Goal: Navigation & Orientation: Find specific page/section

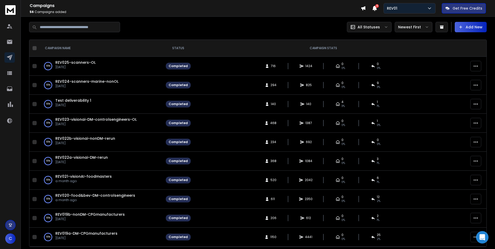
click at [409, 9] on div "REV01" at bounding box center [409, 8] width 45 height 5
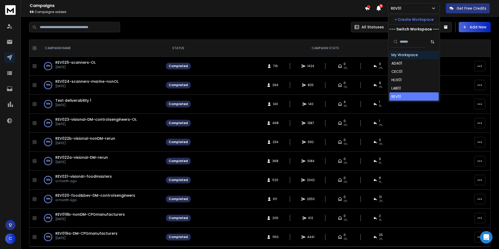
click at [403, 55] on div "My Workspace" at bounding box center [404, 54] width 27 height 5
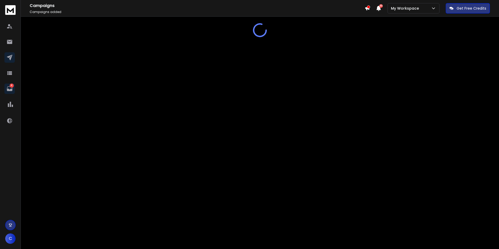
click at [9, 88] on icon at bounding box center [9, 88] width 6 height 6
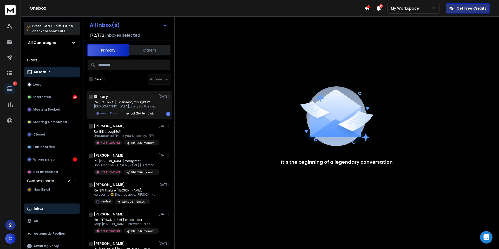
click at [144, 99] on div "Shikary 13 Aug" at bounding box center [132, 96] width 76 height 5
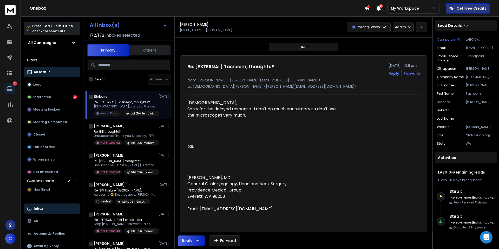
click at [366, 27] on p "Wrong Person" at bounding box center [369, 27] width 22 height 4
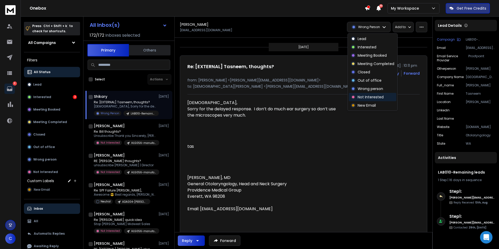
click at [365, 97] on p "Not Interested" at bounding box center [371, 96] width 26 height 5
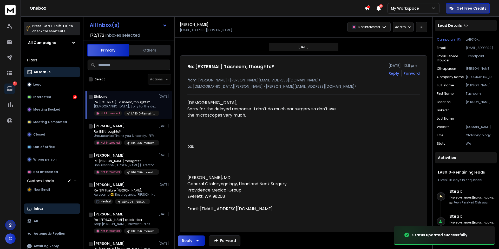
click at [146, 52] on button "Others" at bounding box center [150, 49] width 42 height 11
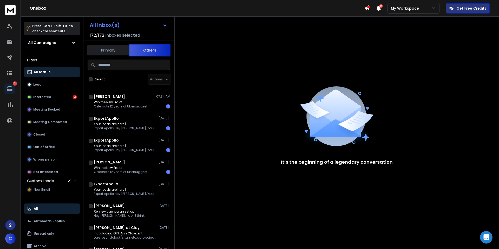
click at [118, 51] on button "Primary" at bounding box center [108, 49] width 42 height 11
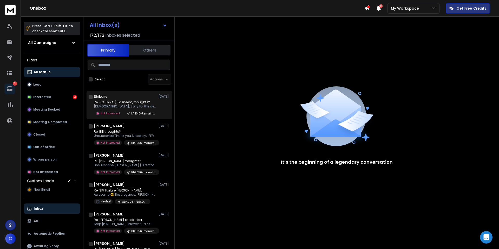
click at [150, 101] on p "Re: [EXTERNAL] Tasneem, thoughts?" at bounding box center [125, 102] width 62 height 4
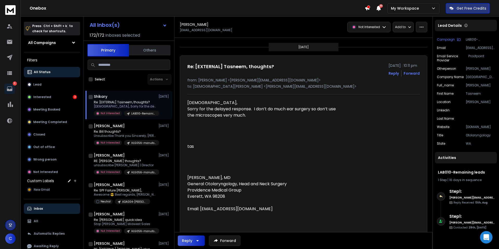
click at [153, 50] on button "Others" at bounding box center [150, 49] width 42 height 11
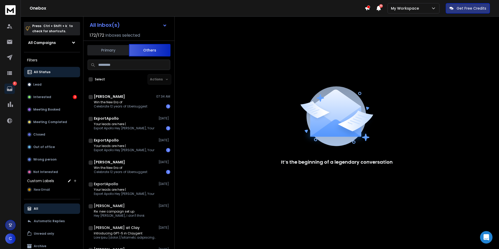
click at [113, 49] on button "Primary" at bounding box center [108, 49] width 42 height 11
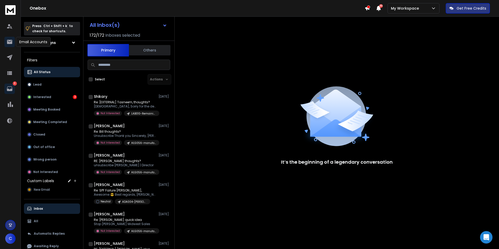
click at [12, 44] on icon at bounding box center [9, 42] width 6 height 6
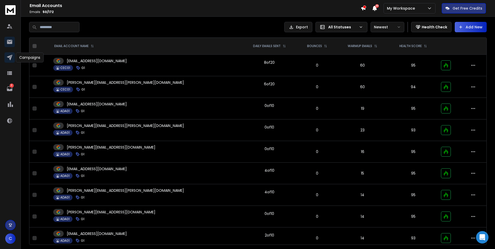
click at [13, 55] on link at bounding box center [9, 57] width 10 height 10
